Goal: Task Accomplishment & Management: Manage account settings

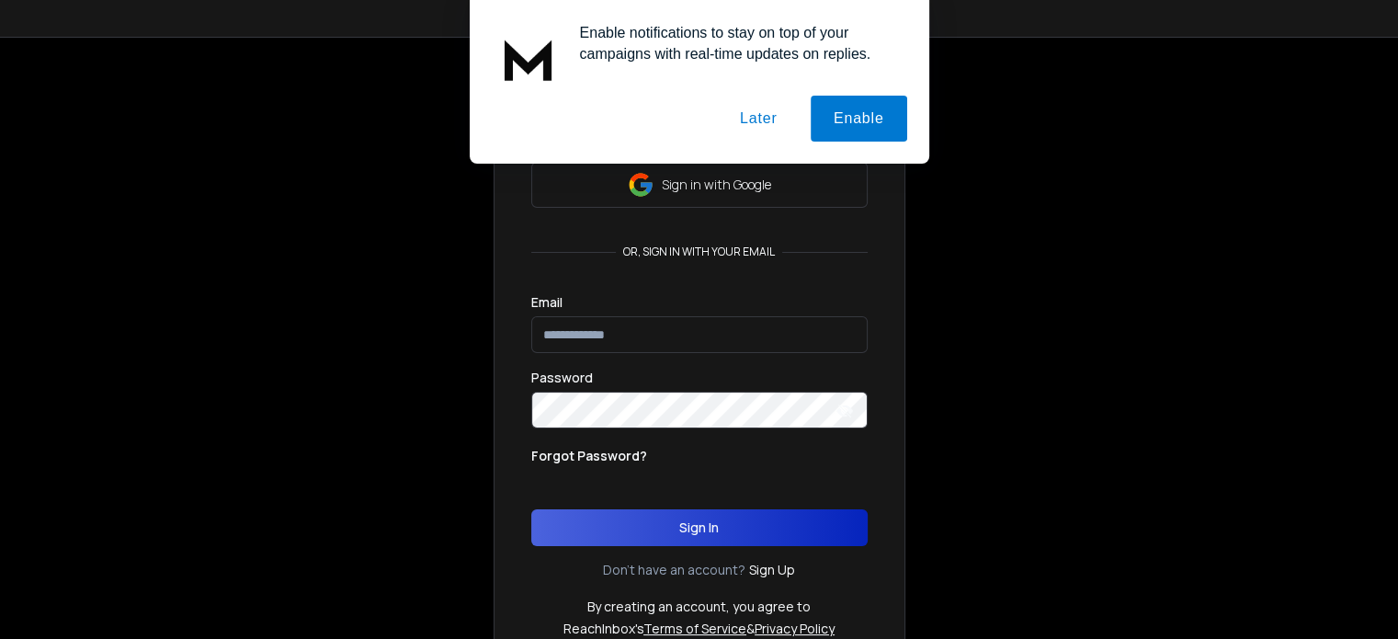
click at [625, 348] on input "email" at bounding box center [699, 334] width 336 height 37
type input "**********"
click at [531, 509] on button "Sign In" at bounding box center [699, 527] width 336 height 37
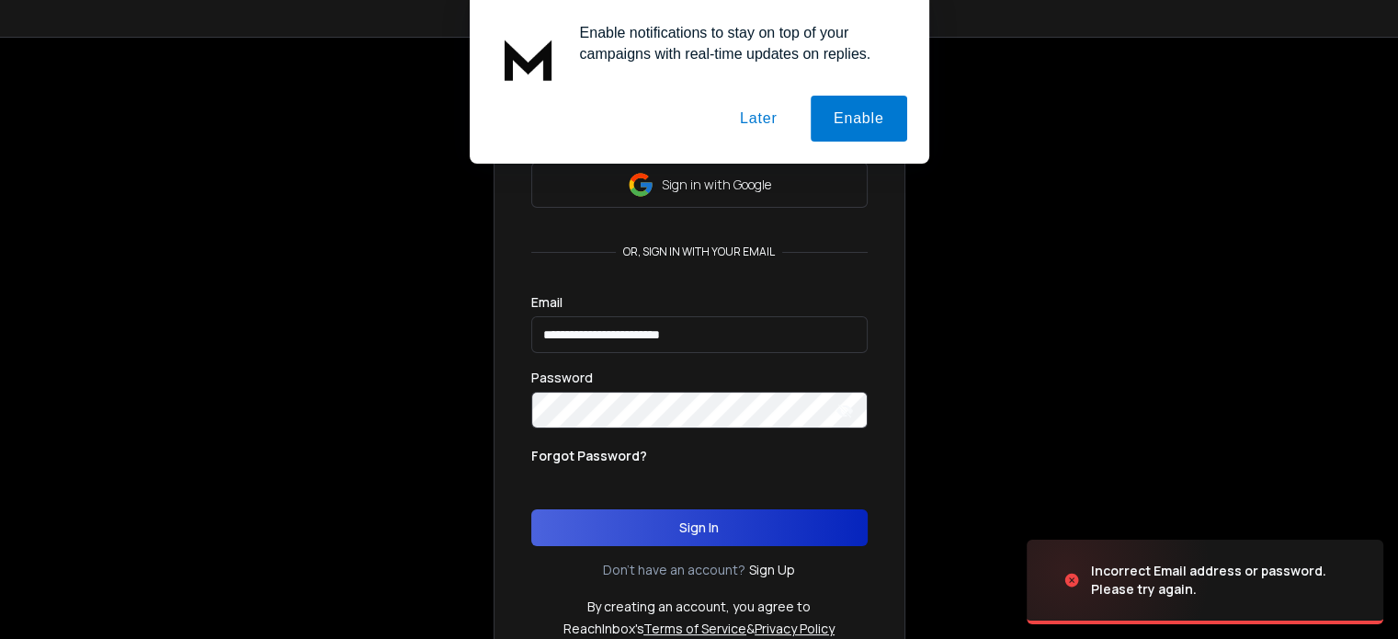
click at [246, 439] on div "**********" at bounding box center [699, 374] width 1398 height 601
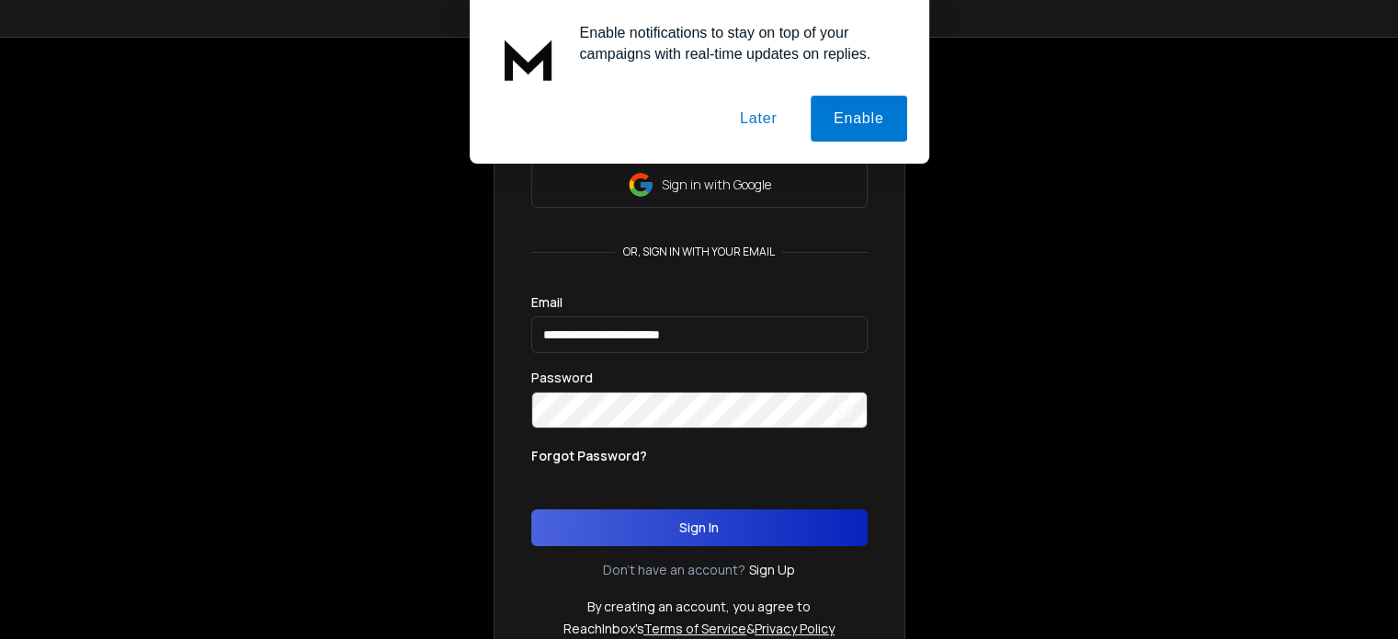
click at [531, 509] on button "Sign In" at bounding box center [699, 527] width 336 height 37
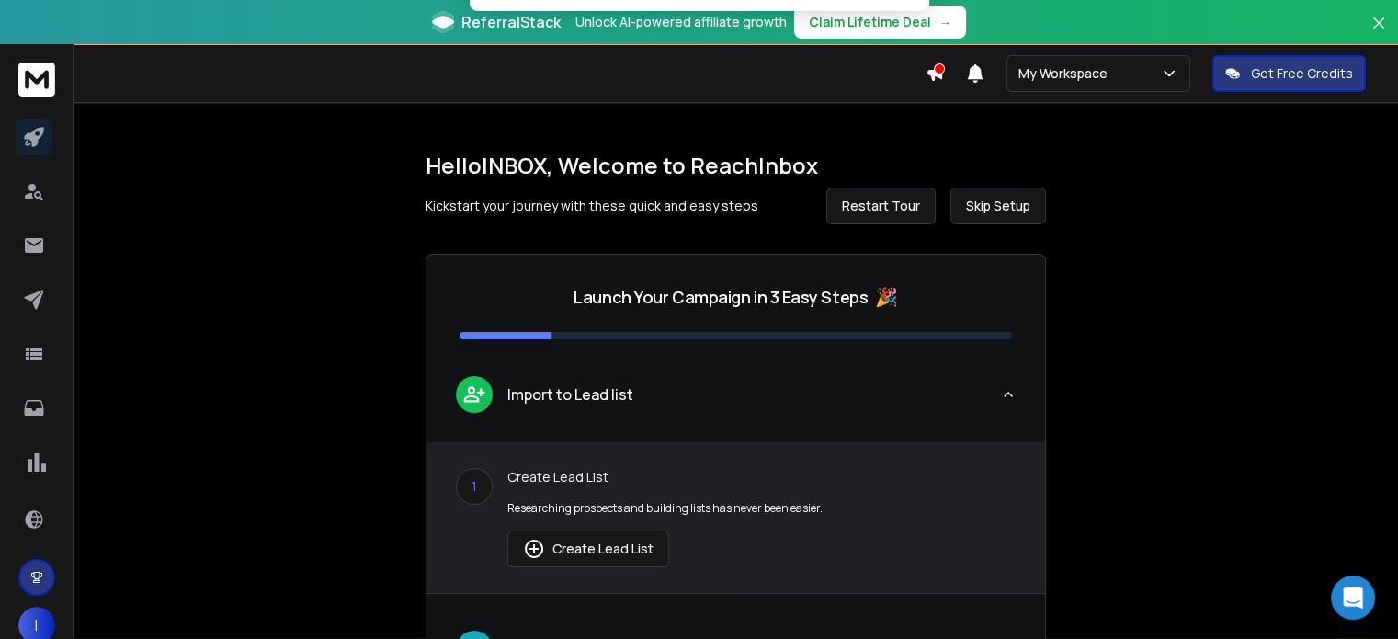
scroll to position [210, 0]
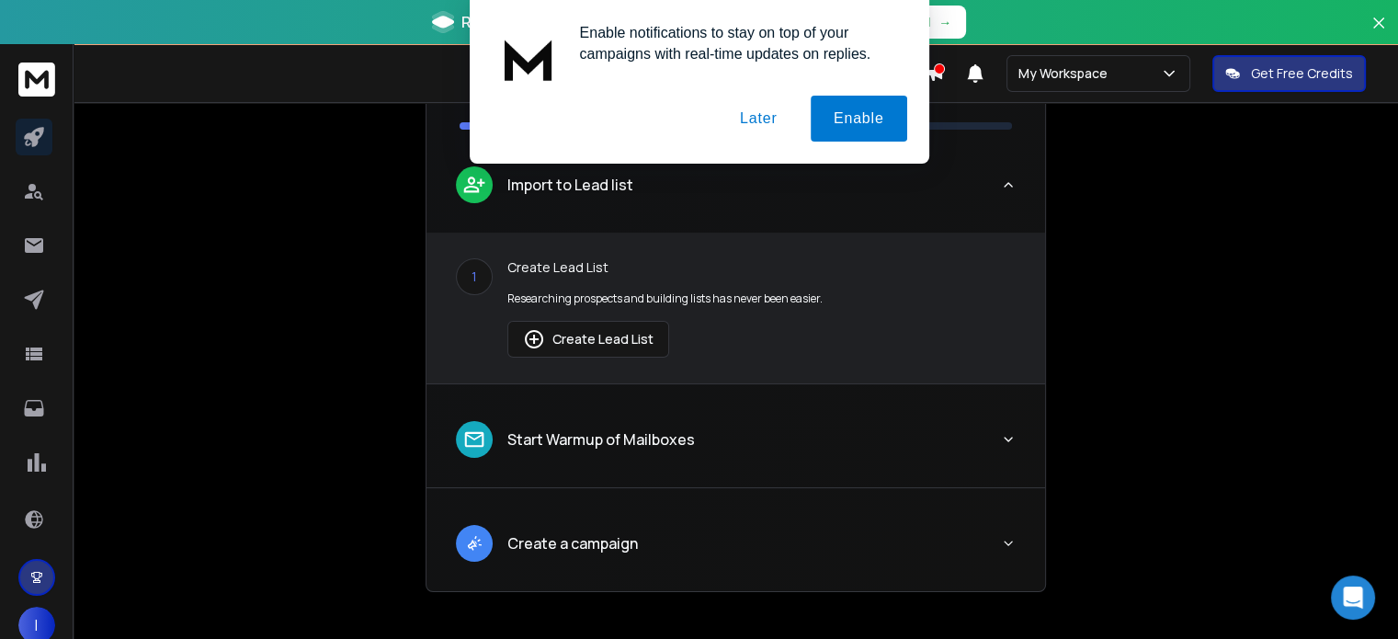
click at [37, 226] on div at bounding box center [37, 332] width 42 height 426
click at [783, 115] on button "Later" at bounding box center [758, 119] width 83 height 46
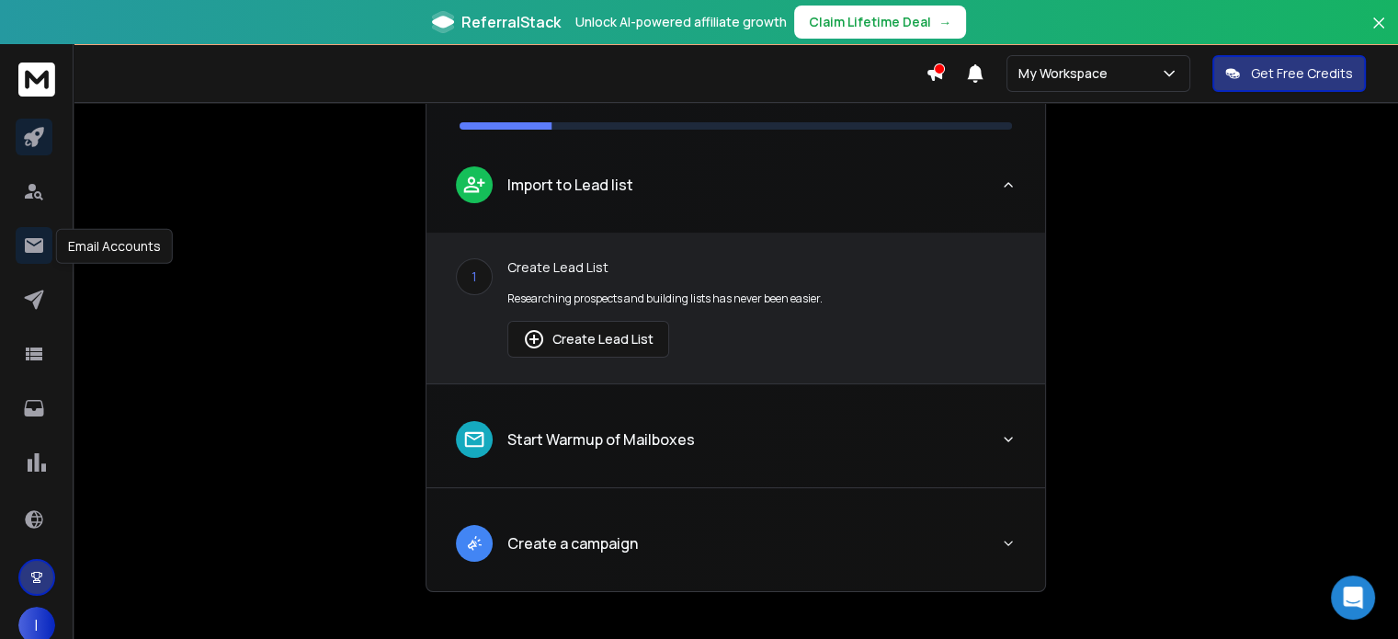
click at [40, 255] on icon at bounding box center [34, 245] width 22 height 22
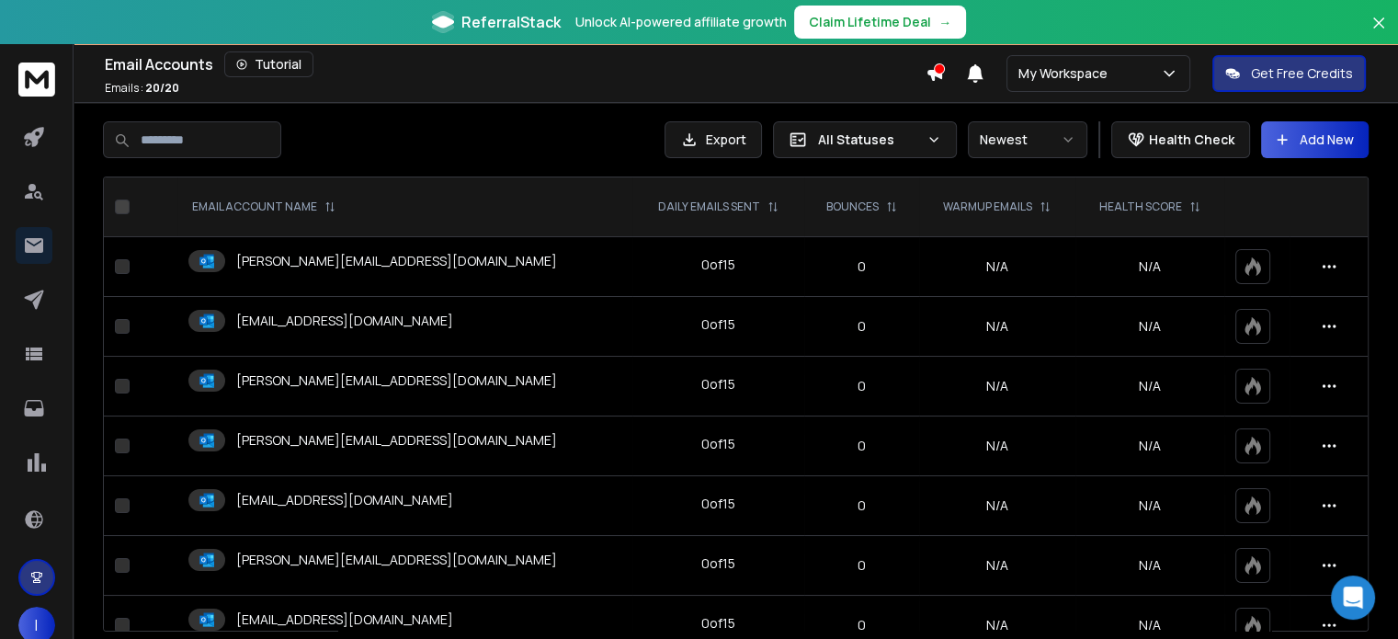
click at [1280, 135] on icon at bounding box center [1282, 139] width 13 height 13
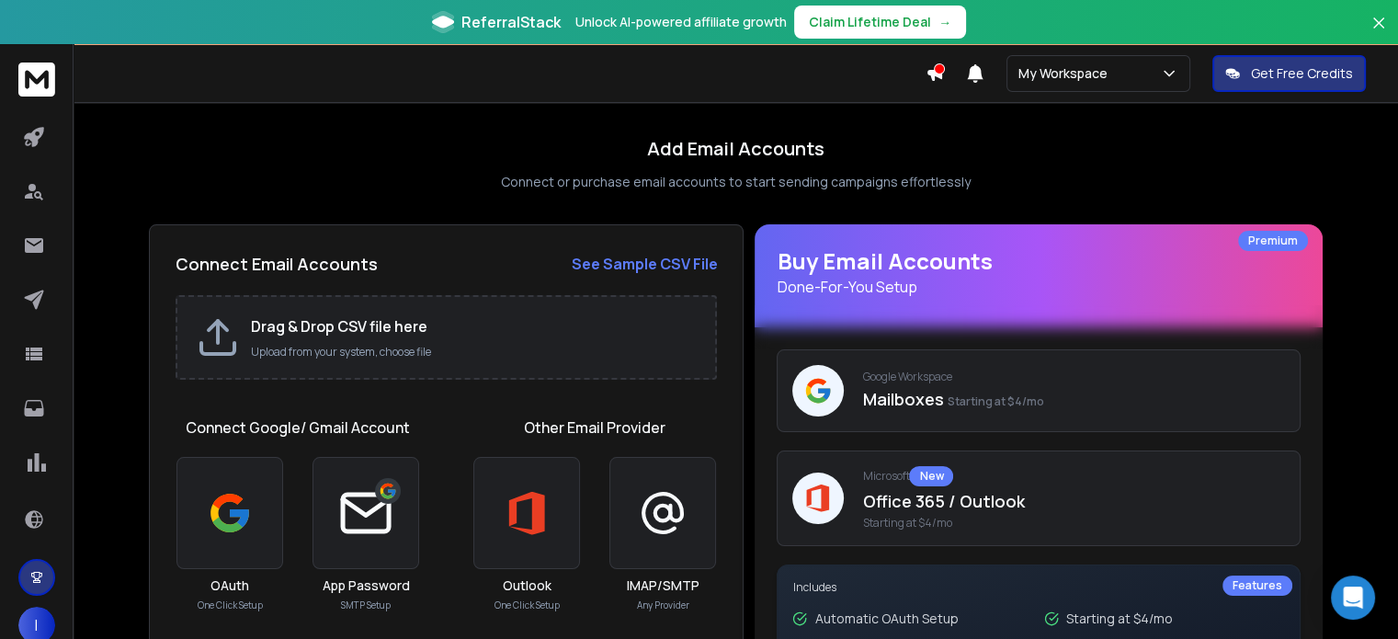
click at [242, 537] on icon at bounding box center [230, 512] width 46 height 55
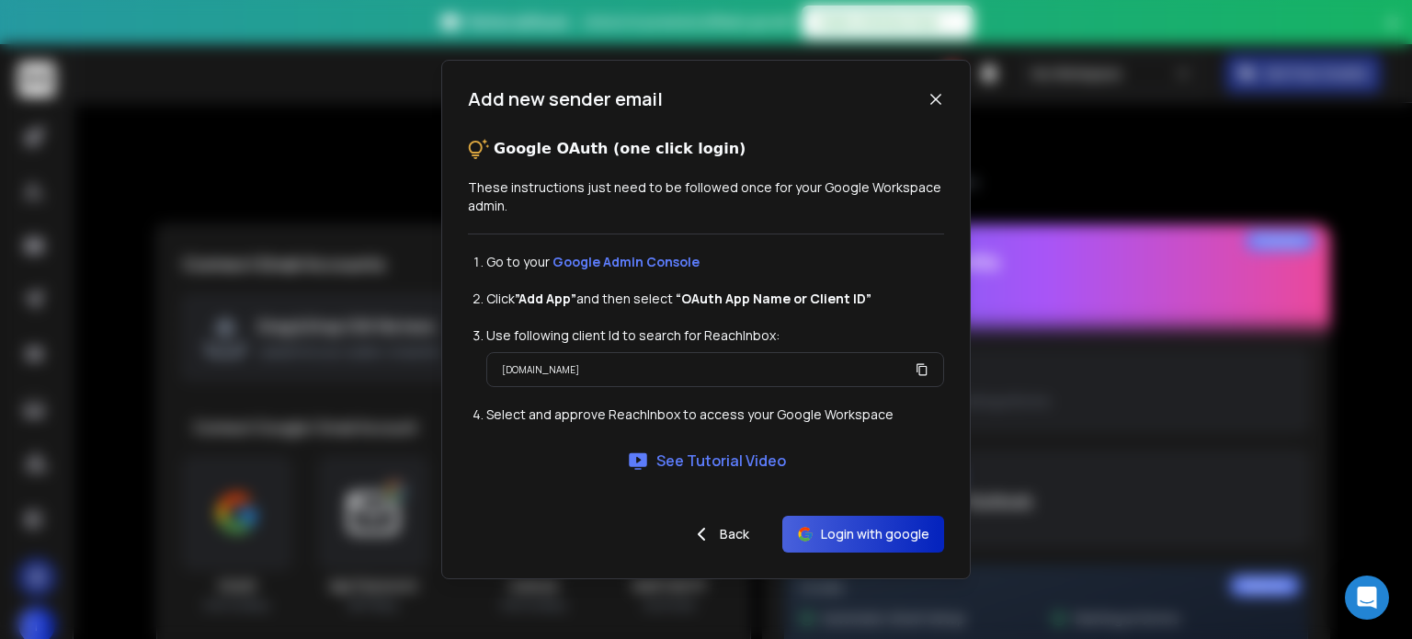
click at [842, 533] on button "Login with google" at bounding box center [863, 534] width 162 height 37
